Goal: Communication & Community: Answer question/provide support

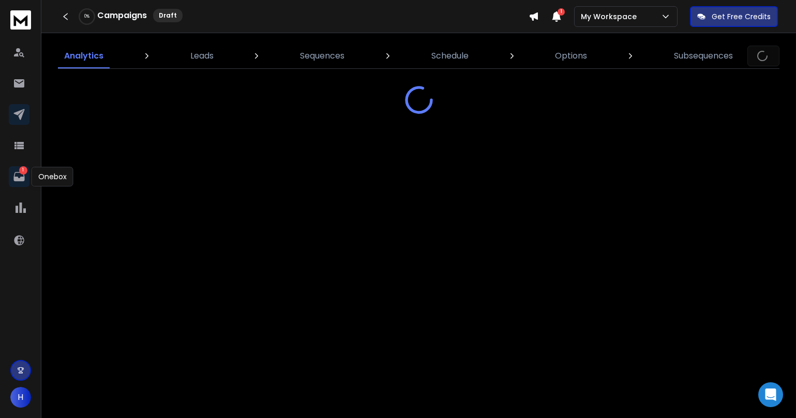
click at [18, 176] on icon at bounding box center [19, 176] width 12 height 12
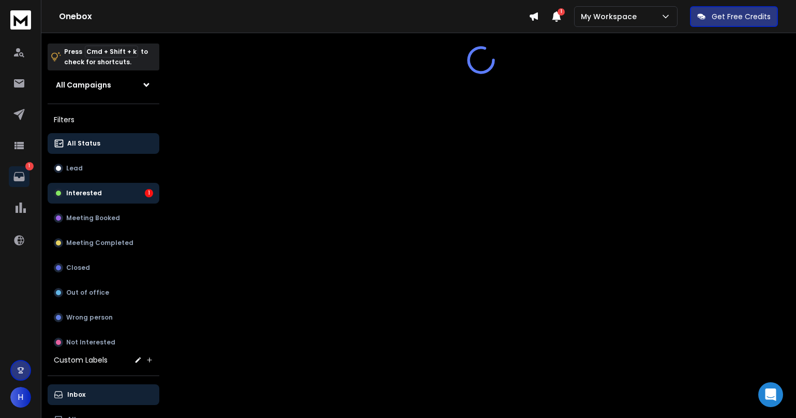
click at [112, 195] on button "Interested 1" at bounding box center [104, 193] width 112 height 21
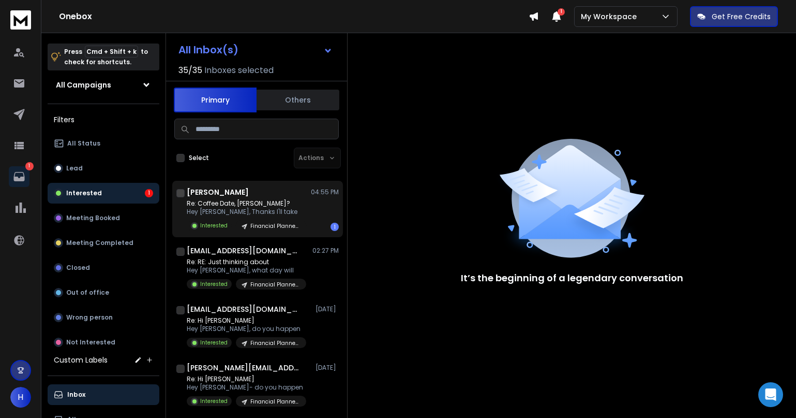
click at [289, 204] on p "Re: Coffee Date, [PERSON_NAME]?" at bounding box center [247, 203] width 120 height 8
